Goal: Information Seeking & Learning: Check status

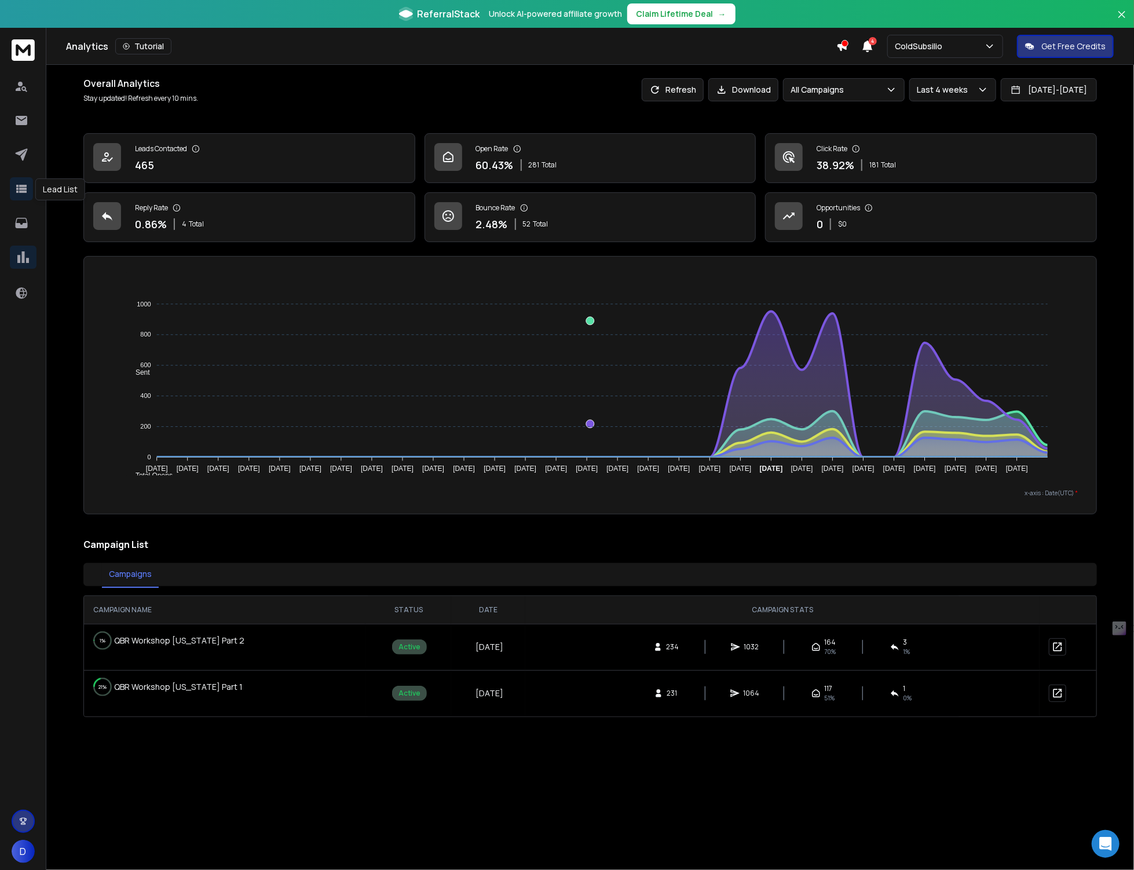
click at [22, 193] on icon at bounding box center [21, 189] width 10 height 8
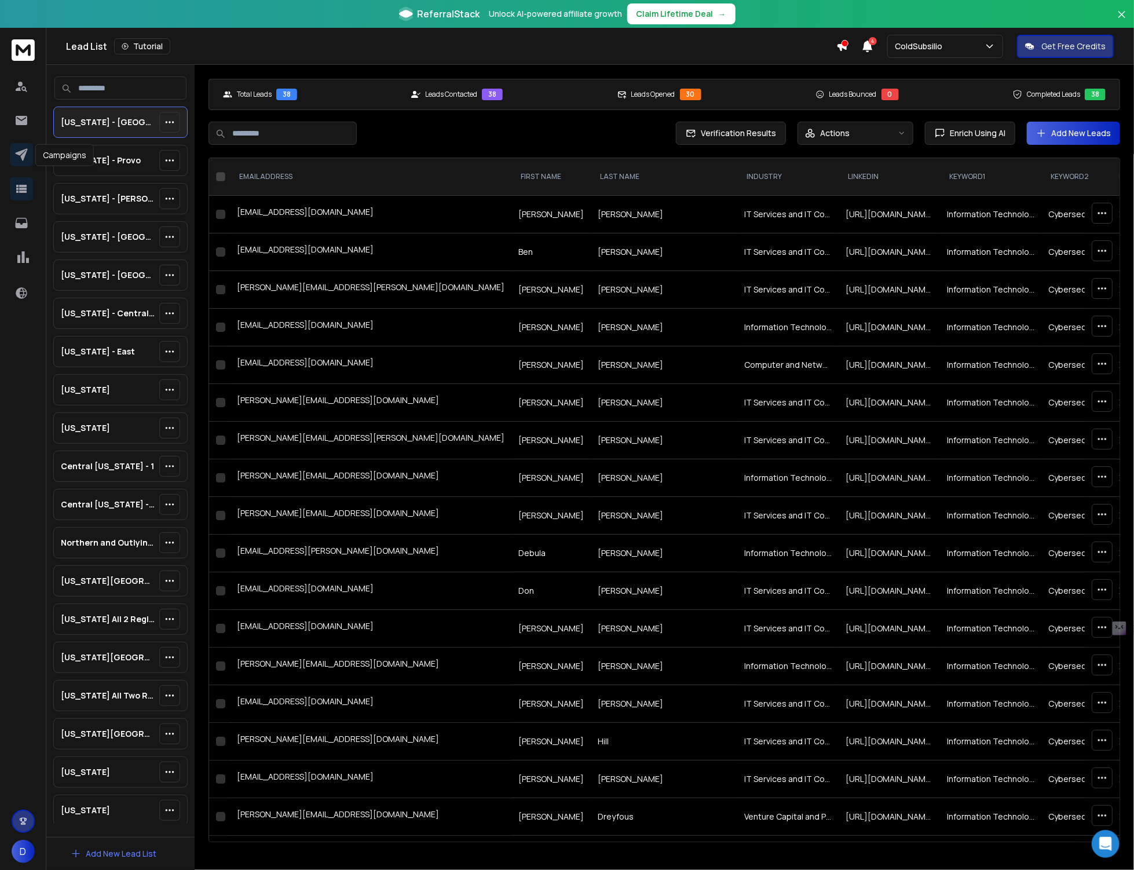
click at [25, 151] on icon at bounding box center [21, 155] width 14 height 14
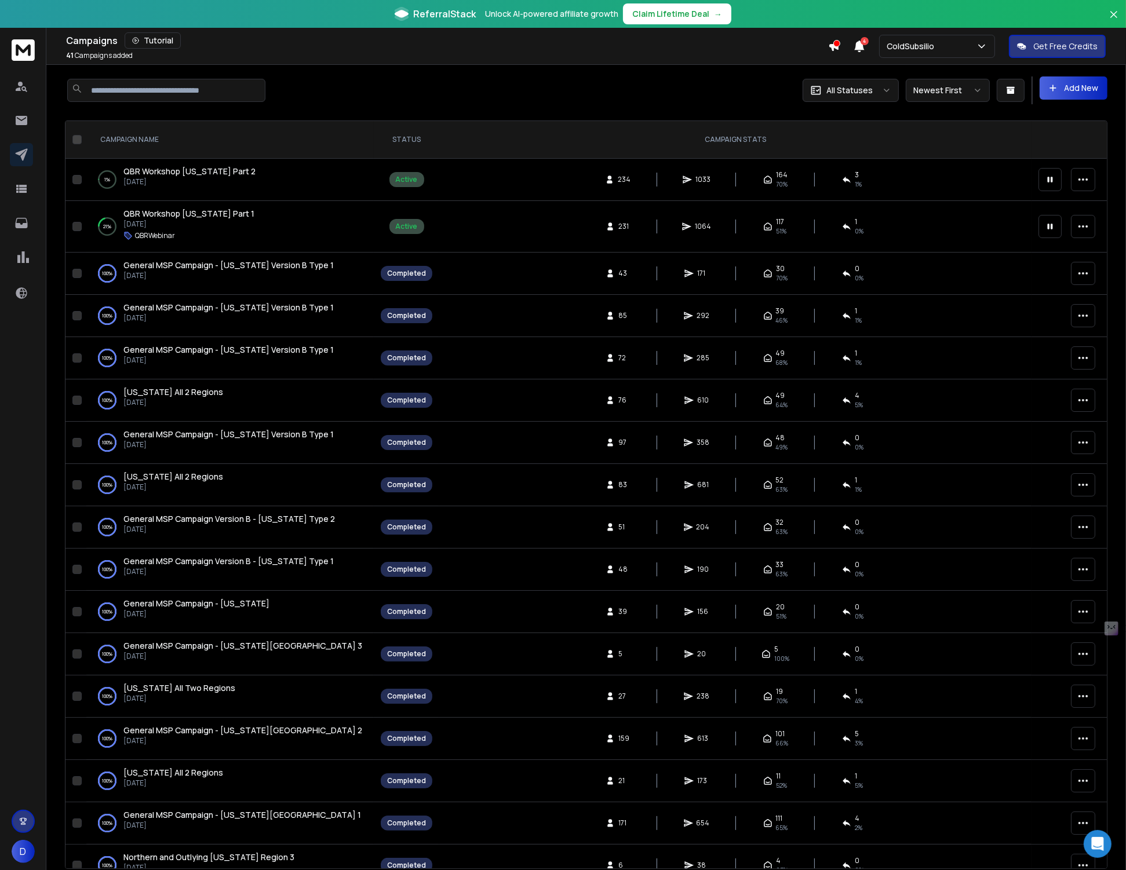
click at [194, 212] on span "QBR Workshop [US_STATE] Part 1" at bounding box center [188, 213] width 131 height 11
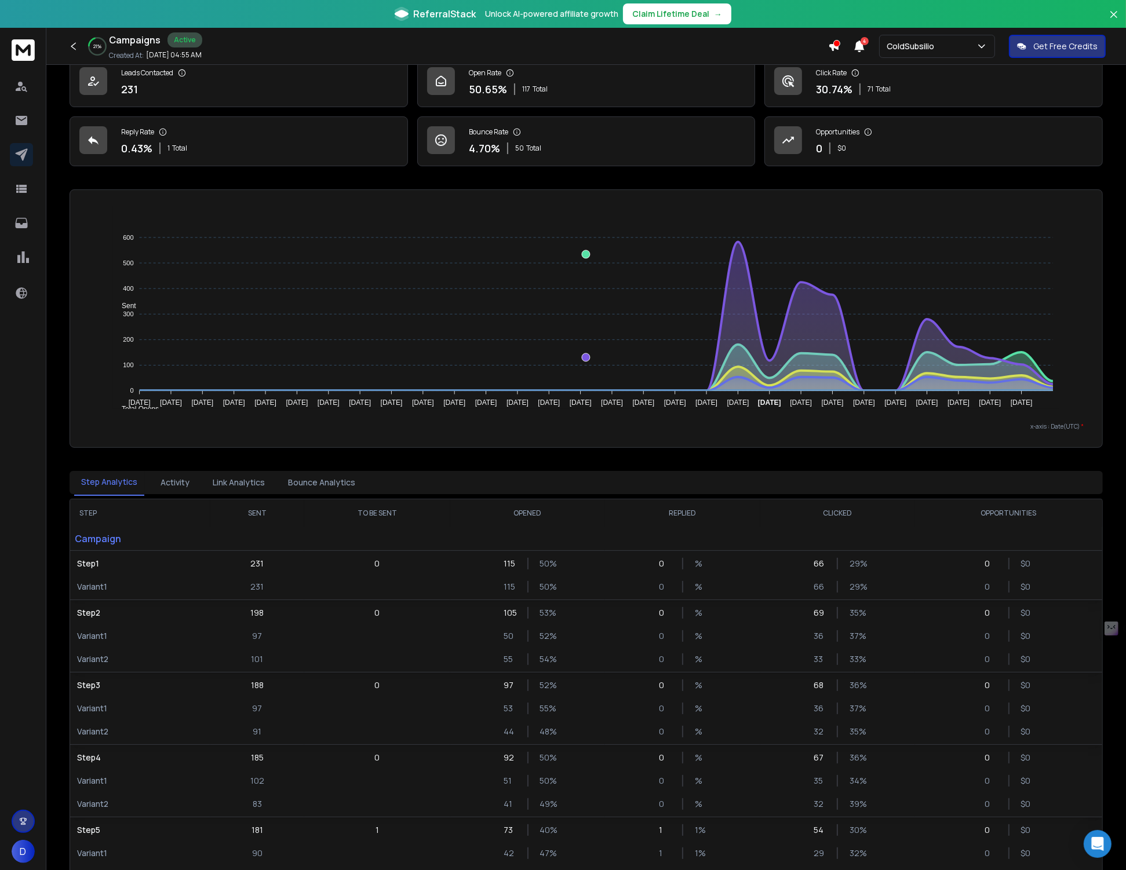
scroll to position [82, 0]
